Goal: Task Accomplishment & Management: Use online tool/utility

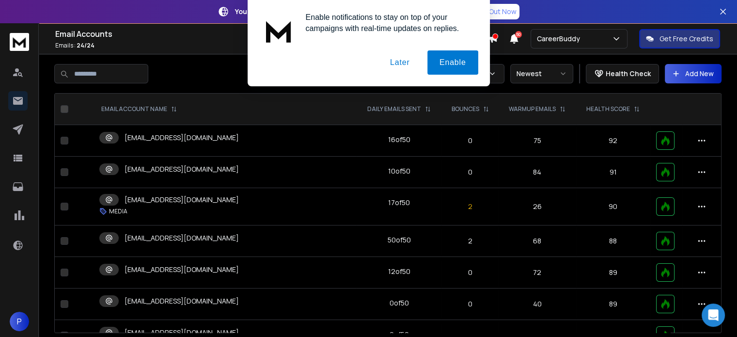
click at [403, 60] on button "Later" at bounding box center [400, 62] width 44 height 24
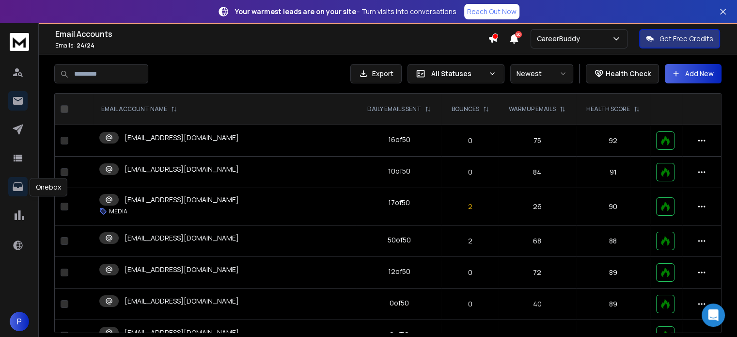
click at [21, 184] on icon at bounding box center [18, 187] width 12 height 12
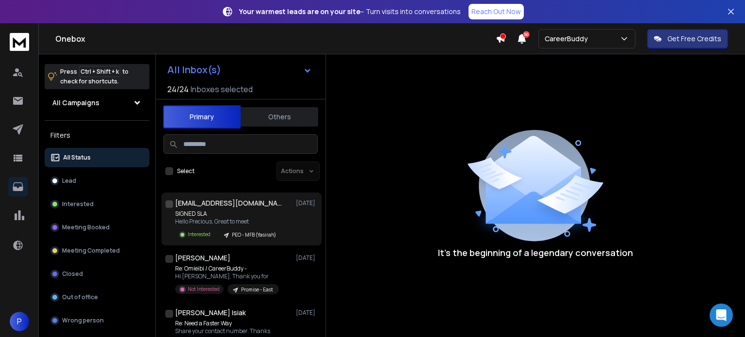
click at [233, 210] on p "SIGNED SLA" at bounding box center [228, 214] width 107 height 8
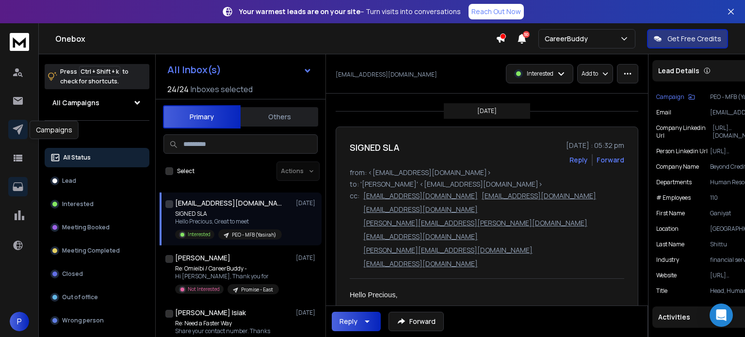
click at [19, 131] on icon at bounding box center [18, 129] width 10 height 10
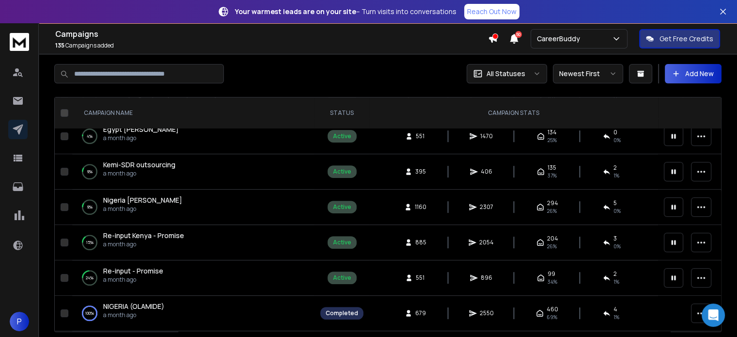
scroll to position [401, 0]
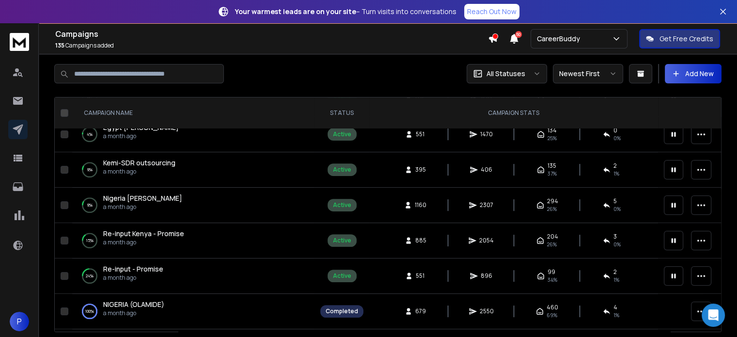
click at [149, 264] on span "Re-input - Promise" at bounding box center [133, 268] width 60 height 9
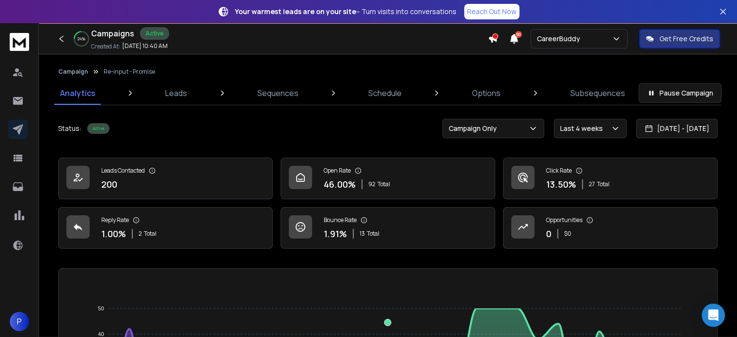
click at [149, 227] on div "1.00 % 2 Total" at bounding box center [128, 234] width 55 height 14
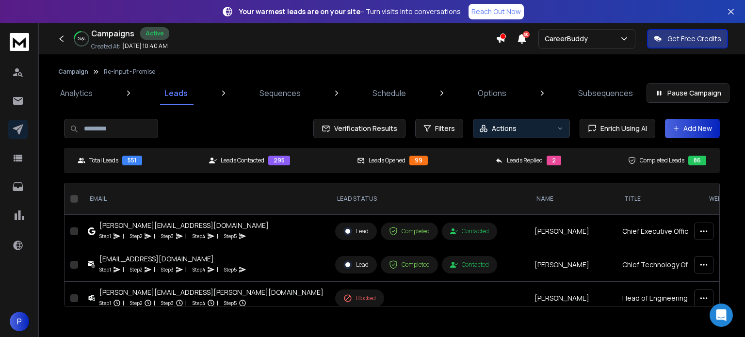
click at [518, 123] on button "Actions" at bounding box center [521, 128] width 97 height 19
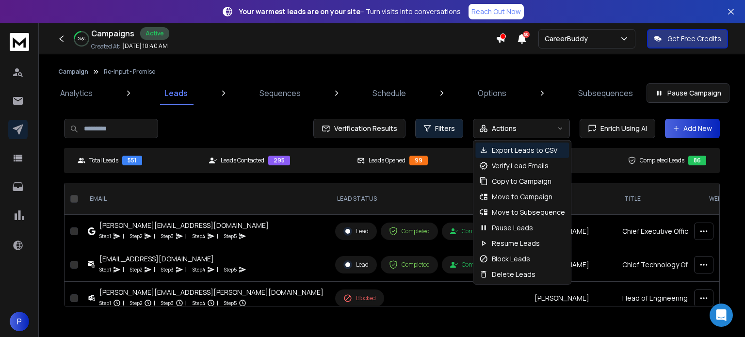
click at [438, 128] on span "Filters" at bounding box center [445, 129] width 20 height 10
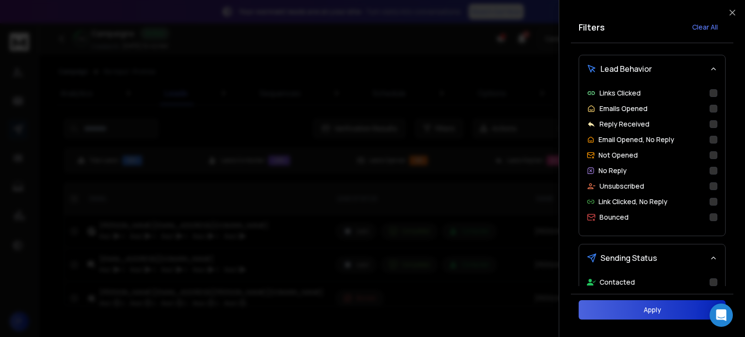
click at [709, 123] on button "Reply Received" at bounding box center [713, 124] width 8 height 8
click at [649, 312] on button "Apply" at bounding box center [651, 309] width 147 height 19
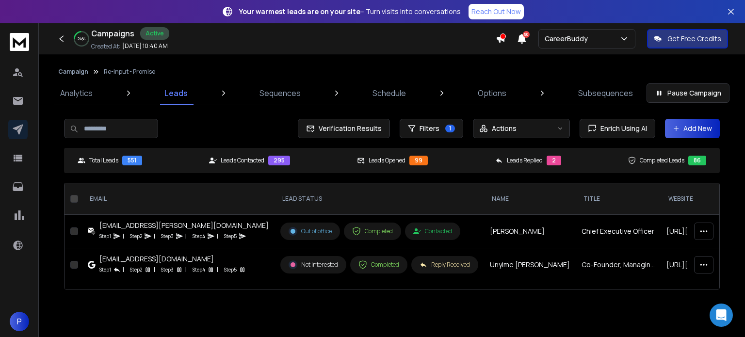
scroll to position [20, 0]
click at [164, 269] on div "Step 1 | Step 2 | Step 3 | Step 4 | Step 5" at bounding box center [172, 270] width 147 height 10
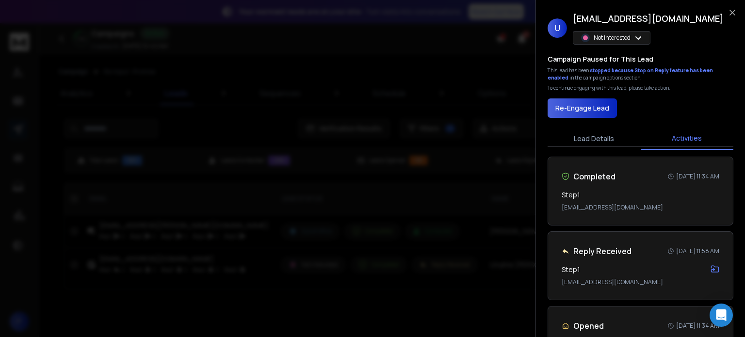
click at [677, 134] on button "Activities" at bounding box center [686, 138] width 93 height 22
click at [715, 268] on icon at bounding box center [714, 269] width 9 height 9
drag, startPoint x: 573, startPoint y: 19, endPoint x: 664, endPoint y: 17, distance: 91.1
click at [664, 17] on h1 "[EMAIL_ADDRESS][DOMAIN_NAME]" at bounding box center [647, 19] width 151 height 14
copy h1 "[EMAIL_ADDRESS][DOMAIN_NAME]"
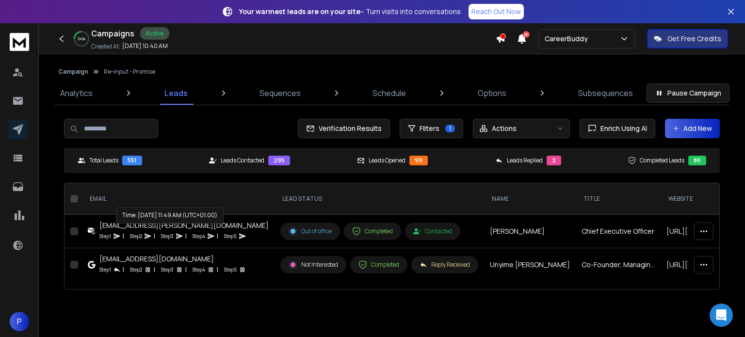
scroll to position [0, 0]
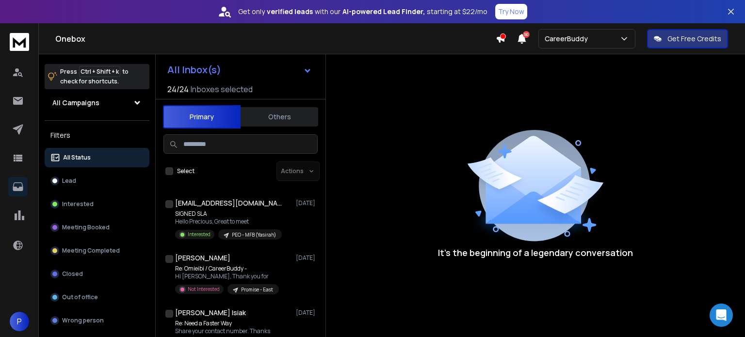
click at [219, 137] on input at bounding box center [240, 143] width 154 height 19
paste input "**********"
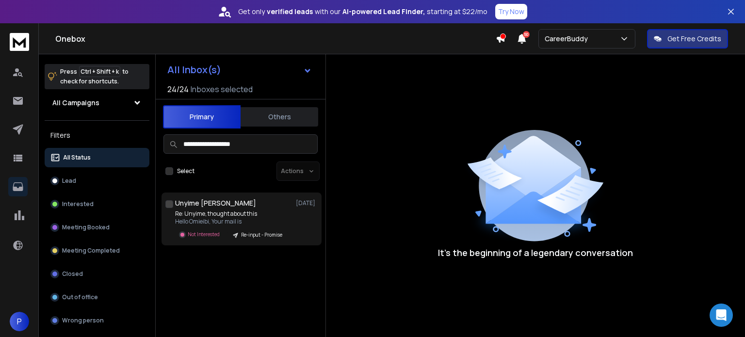
type input "**********"
click at [231, 213] on p "Re: Unyime, thought about this" at bounding box center [231, 214] width 113 height 8
